Goal: Task Accomplishment & Management: Manage account settings

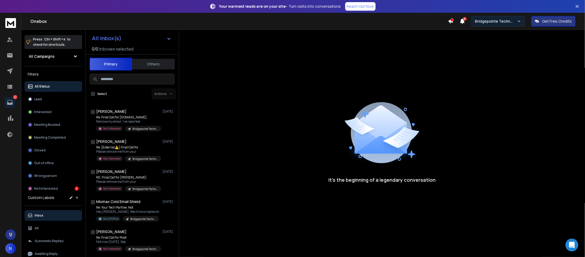
click at [500, 26] on button "Bridgepointe Technologies" at bounding box center [497, 21] width 53 height 11
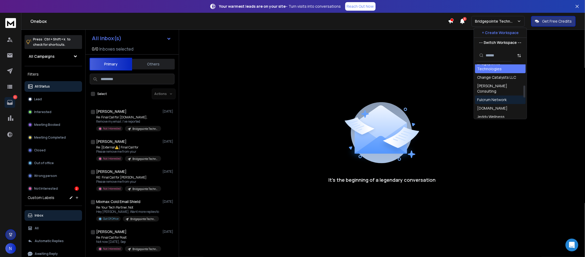
scroll to position [107, 0]
click at [498, 114] on div "Profit Elevation LLC" at bounding box center [494, 116] width 34 height 5
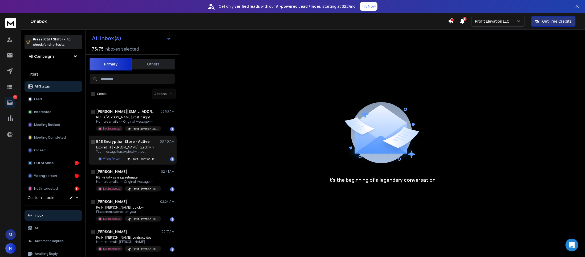
click at [160, 142] on p "03:40 AM" at bounding box center [167, 142] width 15 height 4
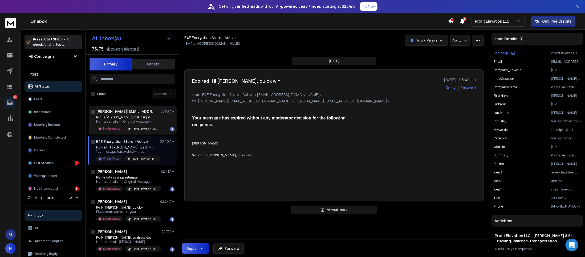
click at [133, 122] on p "No more emails -----Original Message-----" at bounding box center [128, 122] width 64 height 4
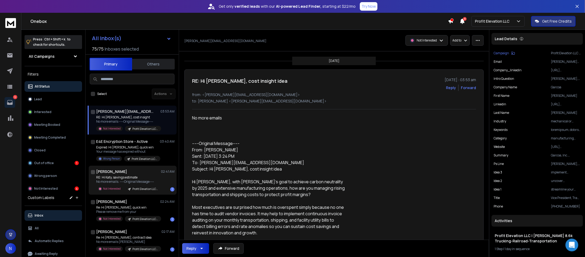
click at [146, 185] on div "RE: Hi Katy, savings estimate No more emails. -----Original Message----- Not In…" at bounding box center [128, 183] width 65 height 16
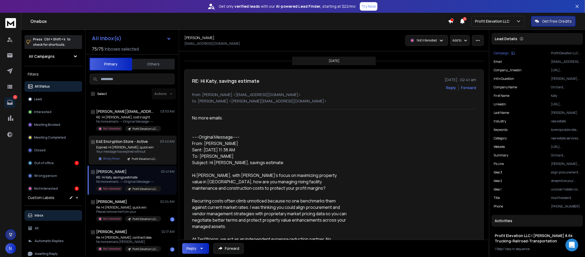
scroll to position [53, 0]
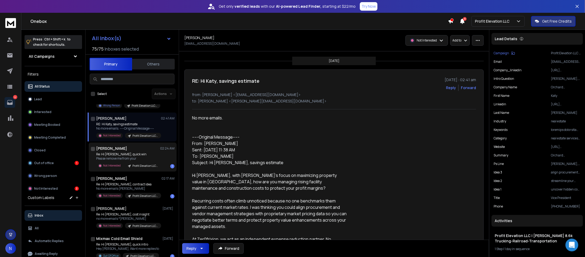
click at [144, 144] on div "Paulie Dhillon 02:24 AM Re: Hi Paulie, quick win Please remove me from your Not…" at bounding box center [133, 157] width 88 height 29
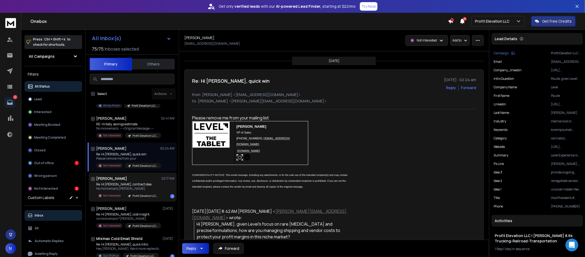
click at [156, 184] on p "Re: Hi Scott, contract idea" at bounding box center [128, 184] width 64 height 4
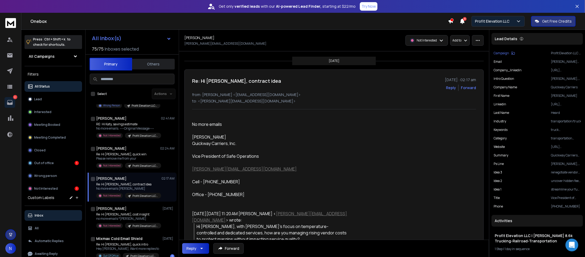
click at [510, 22] on p "Profit Elevation LLC" at bounding box center [493, 21] width 36 height 5
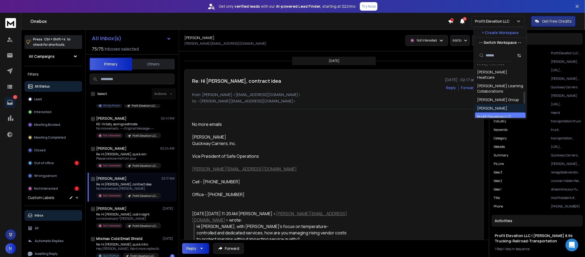
scroll to position [160, 0]
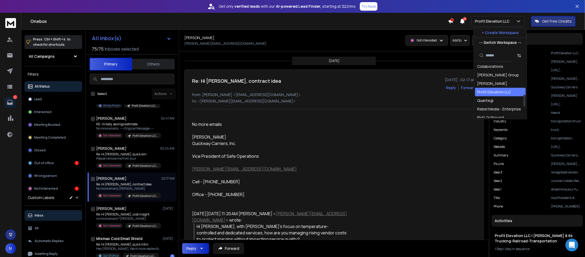
drag, startPoint x: 525, startPoint y: 108, endPoint x: 521, endPoint y: 96, distance: 11.9
click at [523, 99] on div at bounding box center [524, 91] width 3 height 53
click at [499, 103] on div "Quantegi" at bounding box center [500, 107] width 51 height 9
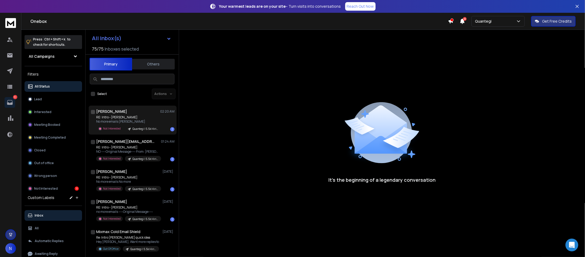
click at [149, 123] on p "No more emails Preston Hoge" at bounding box center [128, 122] width 64 height 4
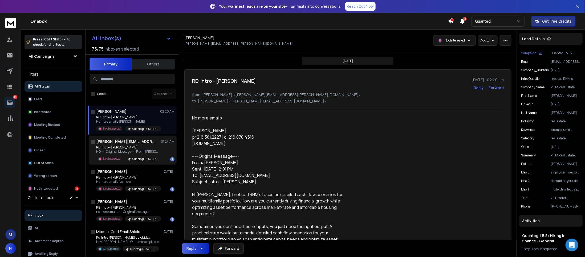
click at [164, 150] on div "RE: Intro - Lindsey NO -----Original Message----- From: Asim Not Interested Qua…" at bounding box center [135, 153] width 78 height 16
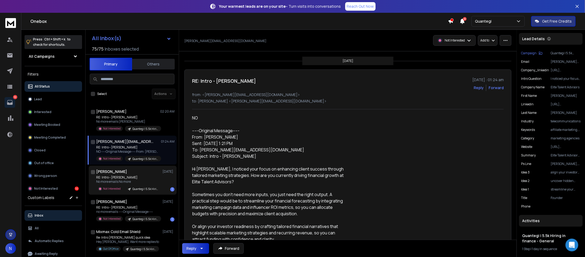
click at [162, 173] on p "10 Sep" at bounding box center [168, 172] width 12 height 4
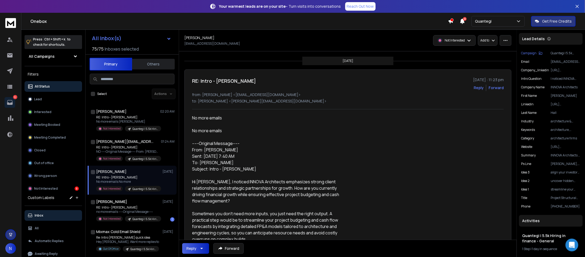
click at [158, 195] on div "Preston Hoge 02:20 AM RE: Intro - Preston No more emails Preston Hoge Not Inter…" at bounding box center [131, 200] width 93 height 190
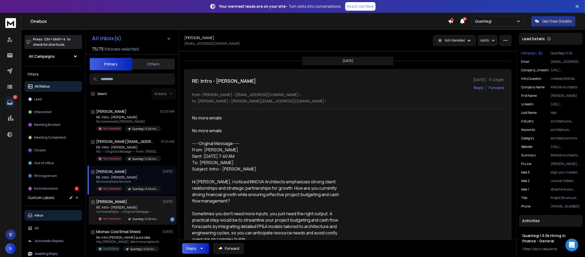
click at [158, 206] on p "RE: Intro - William" at bounding box center [128, 208] width 64 height 4
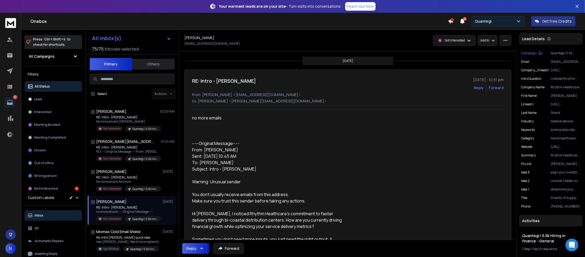
click at [493, 21] on p "Quantegi" at bounding box center [484, 21] width 19 height 5
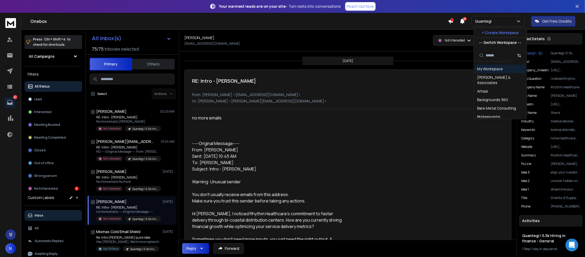
click at [291, 38] on div "Chad Shank Chad Shank CShank@rhythmhc.com" at bounding box center [265, 40] width 162 height 11
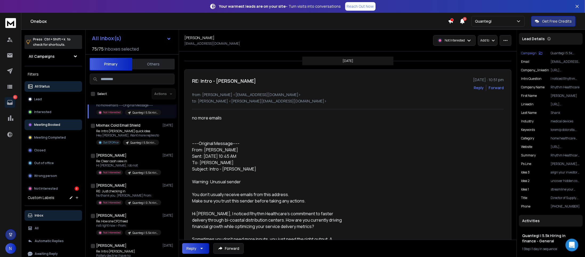
scroll to position [213, 0]
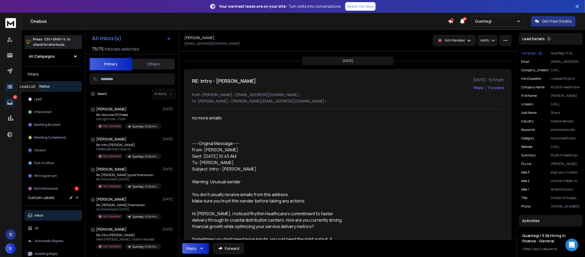
click at [11, 87] on icon at bounding box center [9, 87] width 5 height 4
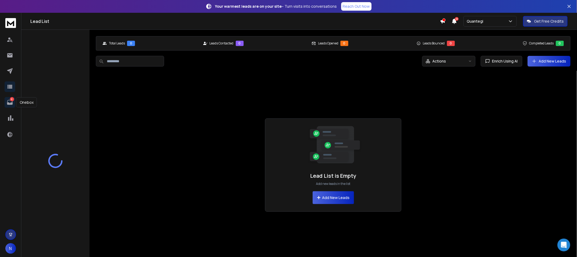
click at [8, 100] on icon at bounding box center [10, 102] width 6 height 6
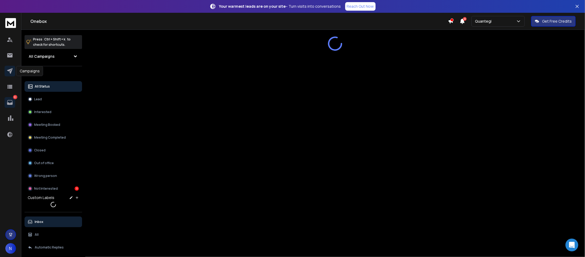
click at [8, 74] on icon at bounding box center [10, 71] width 6 height 6
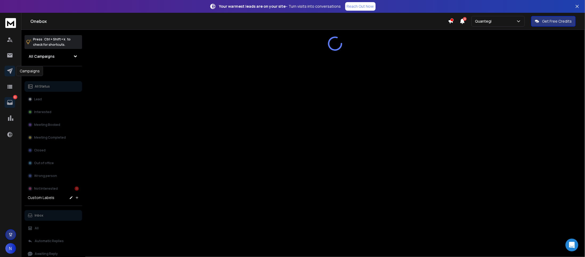
click at [11, 73] on icon at bounding box center [10, 71] width 6 height 6
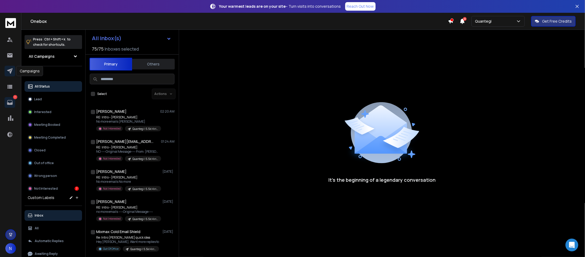
click at [10, 67] on link at bounding box center [10, 71] width 11 height 11
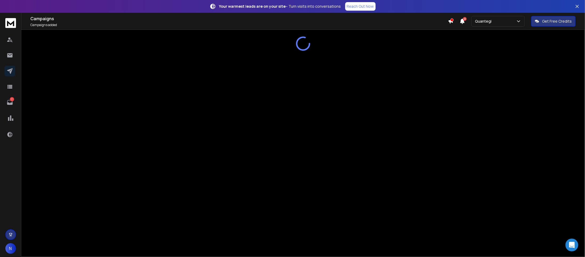
click at [9, 67] on link at bounding box center [10, 71] width 11 height 11
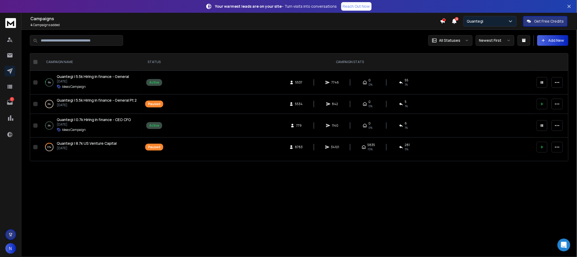
click at [494, 20] on div "Quantegi" at bounding box center [490, 21] width 46 height 5
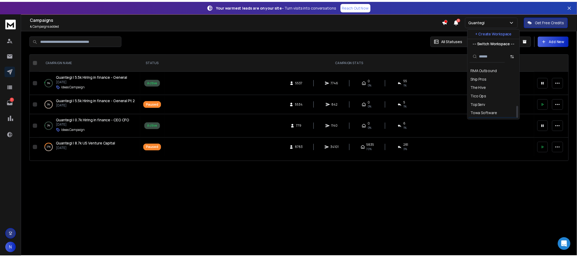
scroll to position [126, 0]
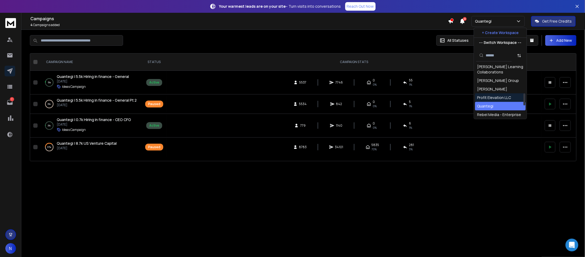
click at [503, 95] on div "Profit Elevation LLC" at bounding box center [494, 97] width 34 height 5
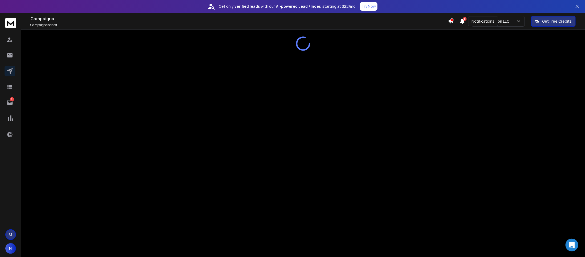
click at [462, 21] on icon at bounding box center [462, 21] width 5 height 5
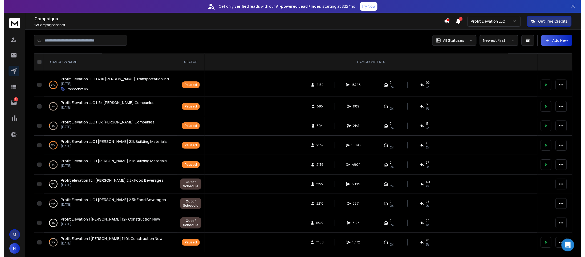
scroll to position [58, 0]
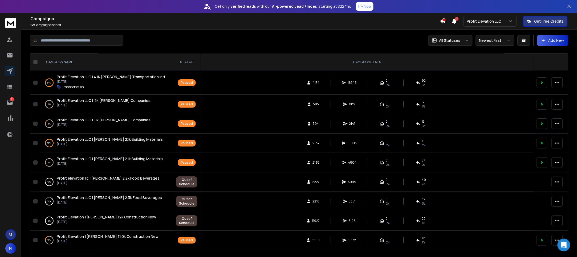
click at [103, 236] on span "Profit Elevation | [PERSON_NAME] 11.0k Construction New" at bounding box center [108, 236] width 102 height 5
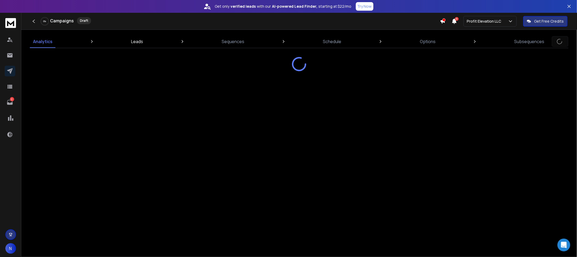
click at [138, 42] on p "Leads" at bounding box center [137, 41] width 12 height 6
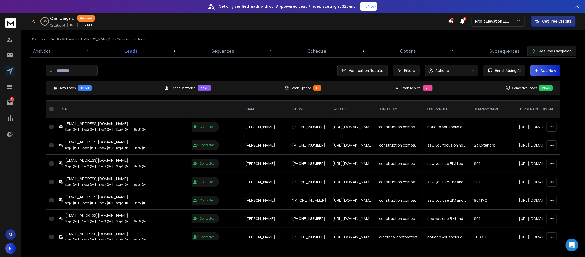
scroll to position [0, 75]
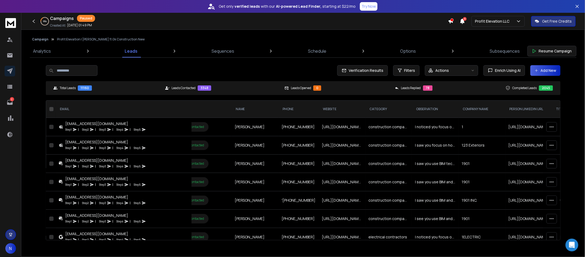
click at [412, 130] on td "I noticed you focus on safety and use advanced technology in construction proje…" at bounding box center [435, 127] width 47 height 18
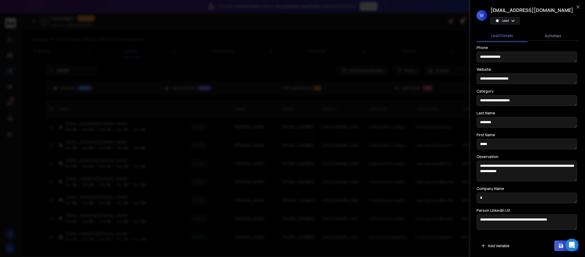
click at [308, 170] on div at bounding box center [292, 128] width 585 height 257
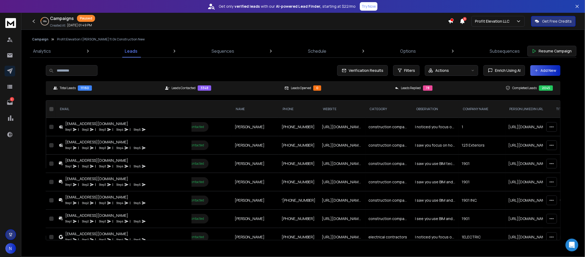
click at [365, 155] on td "construction companies" at bounding box center [388, 145] width 47 height 18
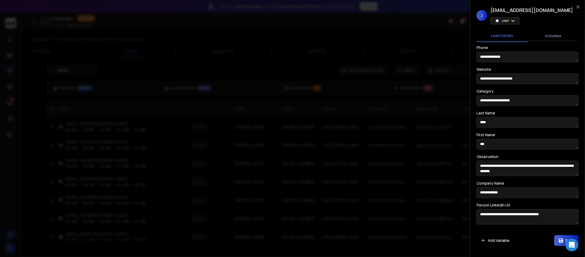
click at [428, 197] on div at bounding box center [292, 128] width 585 height 257
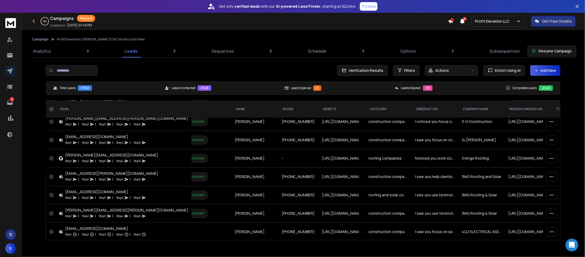
scroll to position [746, 75]
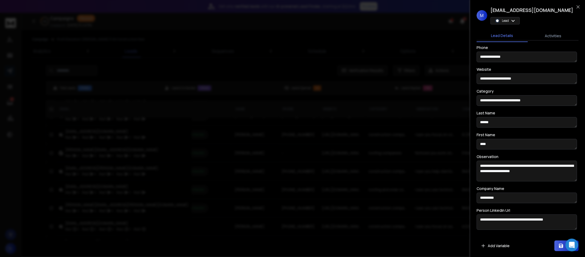
click at [353, 184] on div at bounding box center [292, 128] width 585 height 257
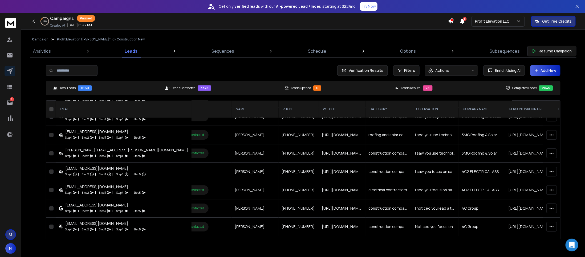
scroll to position [1236, 75]
click at [412, 199] on td "I noticed you lead a team that works closely to create high-quality and custom …" at bounding box center [435, 208] width 47 height 18
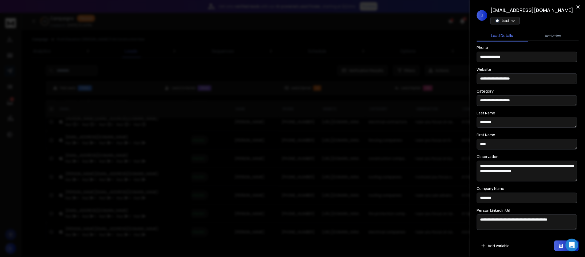
click at [577, 5] on icon "button" at bounding box center [577, 6] width 5 height 5
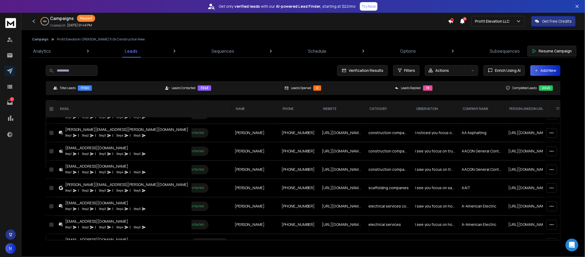
scroll to position [1449, 75]
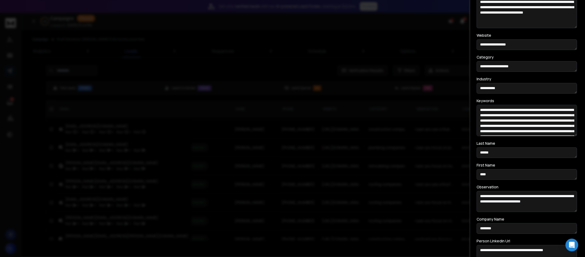
scroll to position [107, 0]
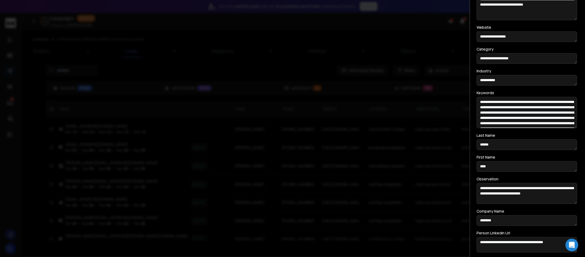
click at [384, 186] on div at bounding box center [292, 128] width 585 height 257
